Goal: Task Accomplishment & Management: Manage account settings

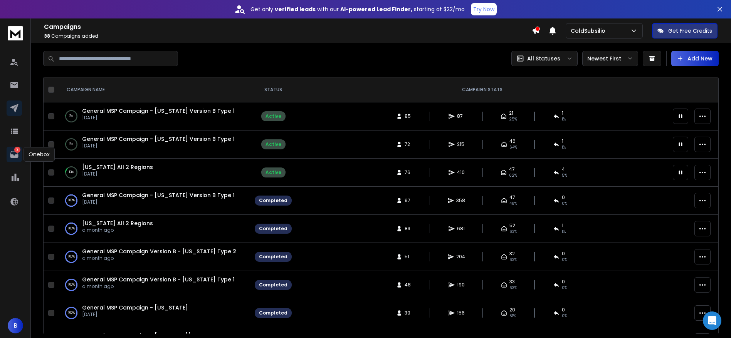
click at [12, 154] on icon at bounding box center [14, 154] width 9 height 9
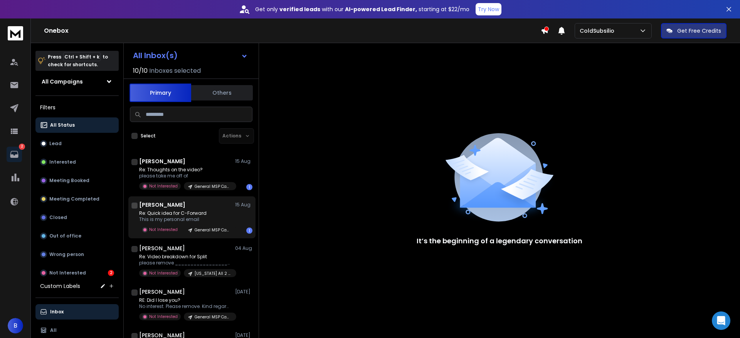
click at [185, 209] on div "[PERSON_NAME] [DATE] Re: Quick idea for C-Forward This is my personal email Not…" at bounding box center [195, 217] width 113 height 33
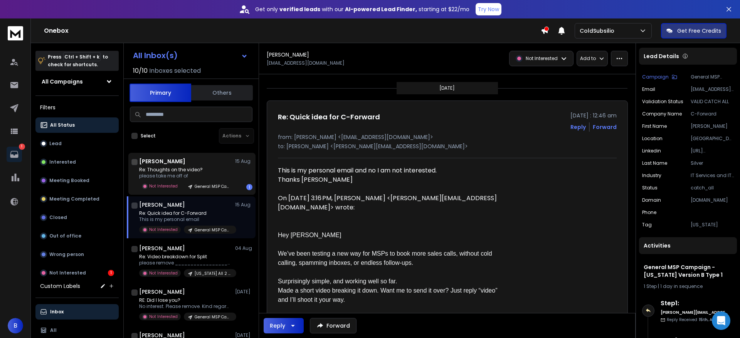
click at [190, 161] on div "[PERSON_NAME] [DATE]" at bounding box center [195, 162] width 113 height 8
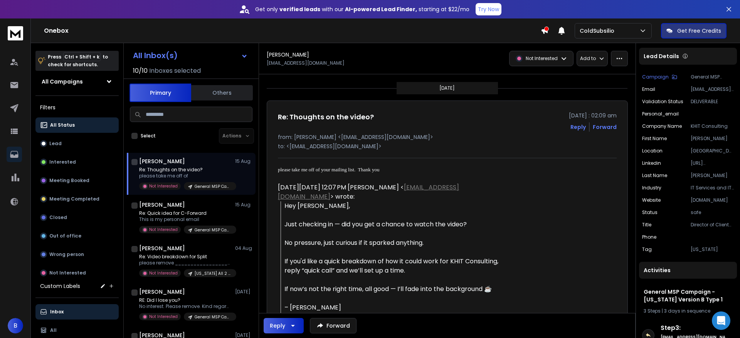
click at [605, 63] on div "Add to" at bounding box center [592, 58] width 30 height 15
click at [537, 90] on div "[DATE]" at bounding box center [447, 88] width 361 height 12
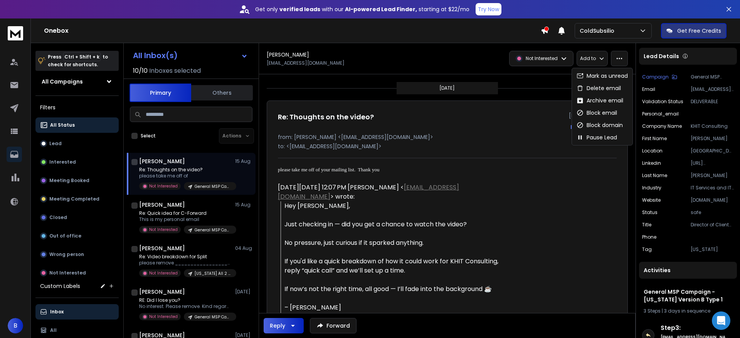
click at [623, 61] on icon "button" at bounding box center [619, 58] width 7 height 7
click at [600, 114] on div "Block email" at bounding box center [597, 113] width 40 height 8
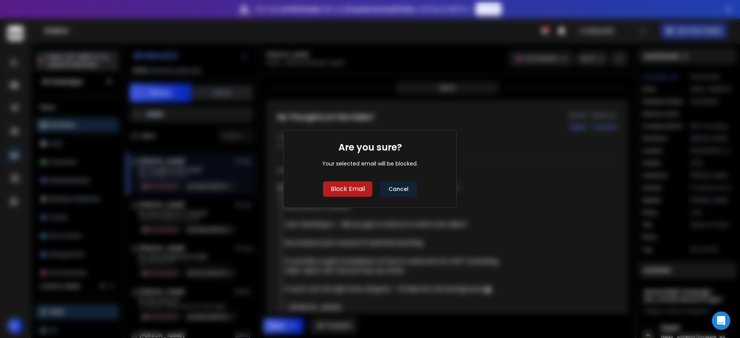
click at [341, 192] on button "Block Email" at bounding box center [347, 189] width 49 height 15
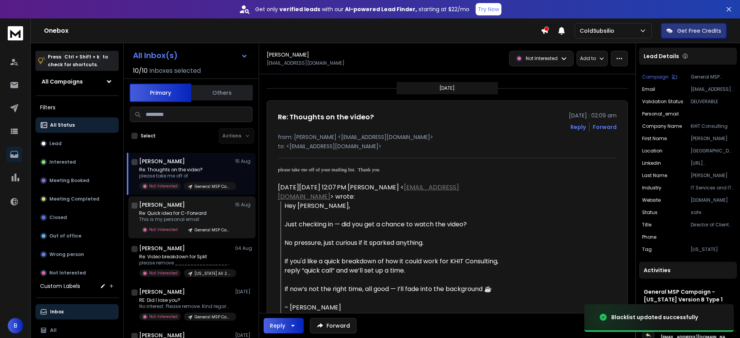
click at [184, 212] on p "Re: Quick idea for C-Forward" at bounding box center [185, 213] width 93 height 6
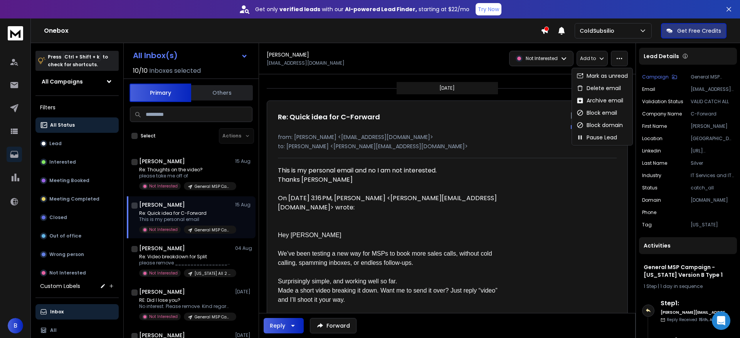
click at [623, 55] on icon "button" at bounding box center [619, 58] width 7 height 7
click at [605, 109] on div "Block email" at bounding box center [597, 113] width 40 height 8
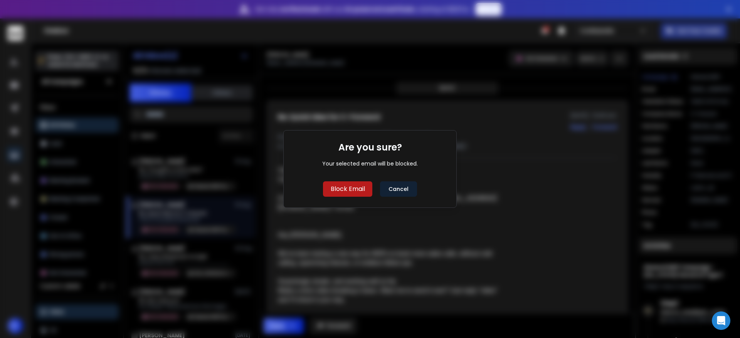
click at [335, 186] on button "Block Email" at bounding box center [347, 189] width 49 height 15
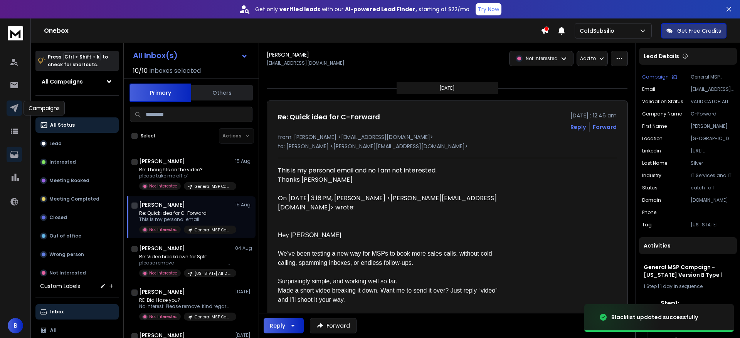
click at [17, 108] on icon at bounding box center [14, 108] width 8 height 8
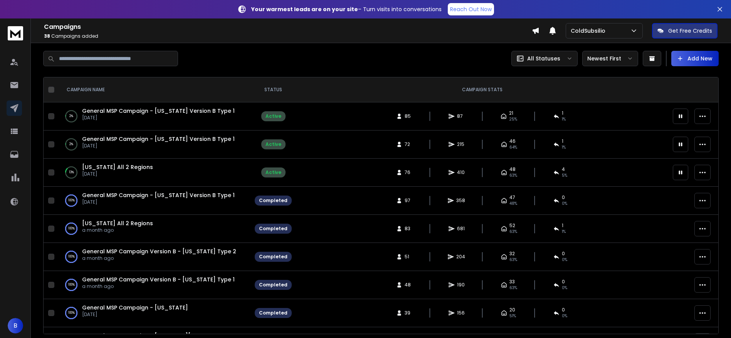
click at [167, 112] on span "General MSP Campaign - [US_STATE] Version B Type 1" at bounding box center [158, 111] width 153 height 8
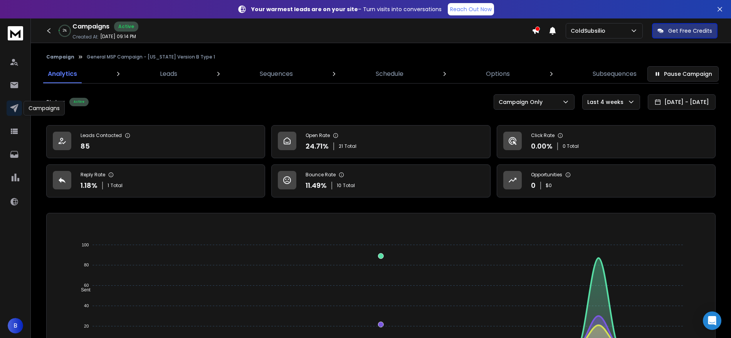
click at [16, 108] on icon at bounding box center [14, 108] width 8 height 8
